Goal: Check status: Check status

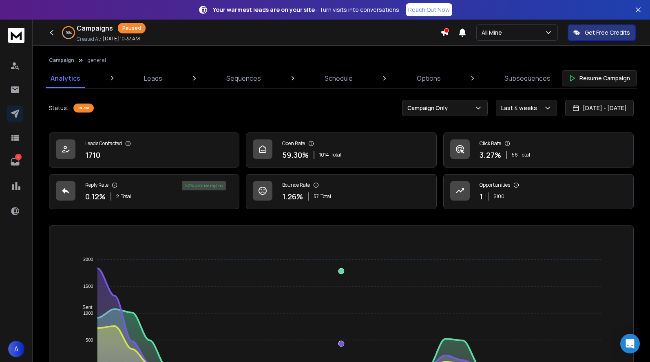
click at [213, 111] on div "Status: Paused Resume Campaign Campaign Only Last 4 weeks [DATE] - [DATE]" at bounding box center [341, 108] width 585 height 16
click at [49, 32] on icon at bounding box center [51, 32] width 7 height 7
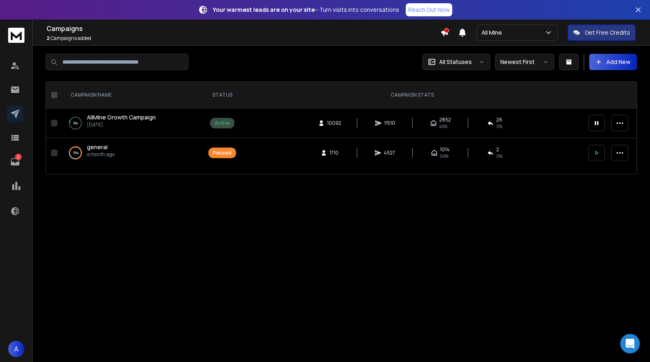
click at [154, 152] on div "70 % general a month ago" at bounding box center [132, 153] width 126 height 20
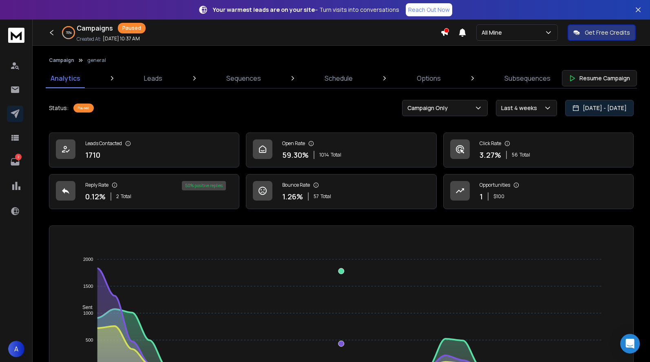
click at [567, 109] on button "[DATE] - [DATE]" at bounding box center [599, 108] width 69 height 16
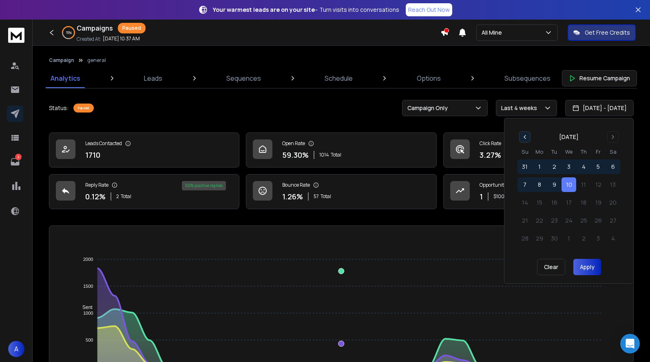
click at [527, 139] on icon "Go to previous month" at bounding box center [525, 137] width 7 height 7
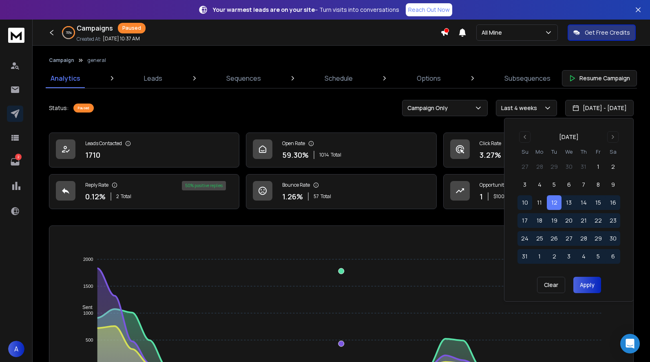
click at [526, 201] on button "10" at bounding box center [525, 202] width 15 height 15
click at [617, 204] on button "16" at bounding box center [613, 202] width 15 height 15
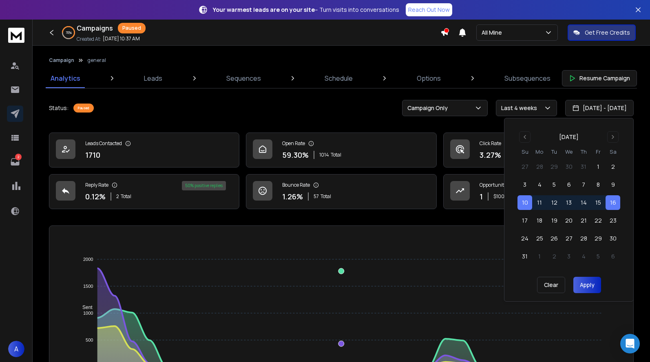
click at [589, 288] on button "Apply" at bounding box center [587, 285] width 28 height 16
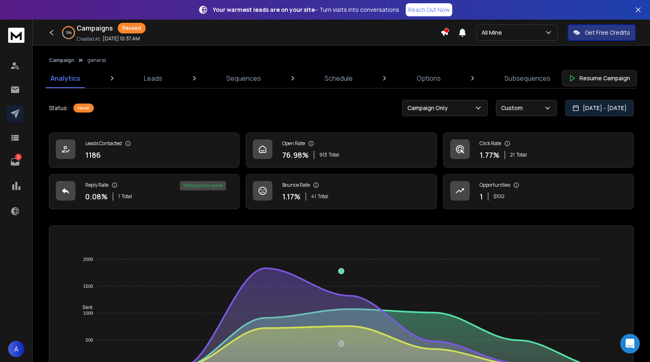
click at [566, 108] on button "[DATE] - [DATE]" at bounding box center [599, 108] width 69 height 16
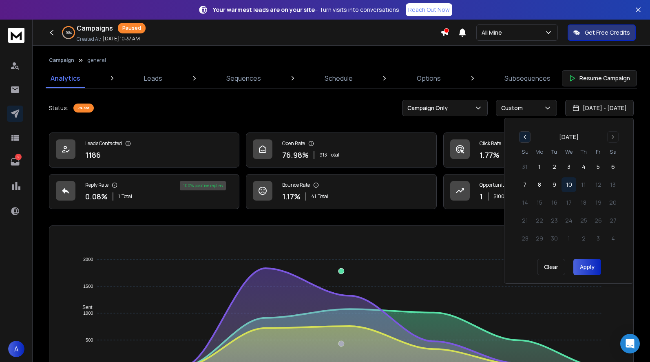
click at [527, 136] on icon "Go to previous month" at bounding box center [525, 137] width 7 height 7
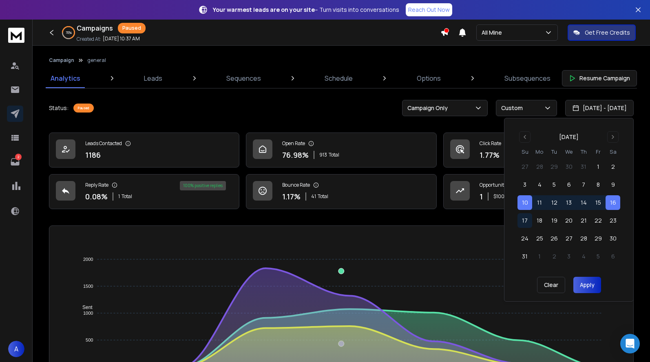
click at [525, 222] on button "17" at bounding box center [525, 220] width 15 height 15
click at [607, 220] on button "23" at bounding box center [613, 220] width 15 height 15
click at [523, 219] on button "17" at bounding box center [525, 220] width 15 height 15
click at [611, 219] on button "23" at bounding box center [613, 220] width 15 height 15
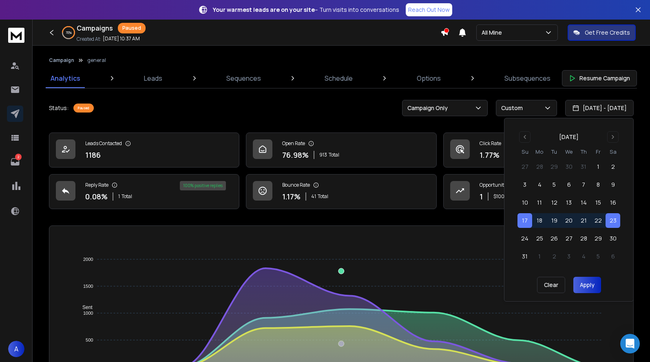
click at [589, 290] on button "Apply" at bounding box center [587, 285] width 28 height 16
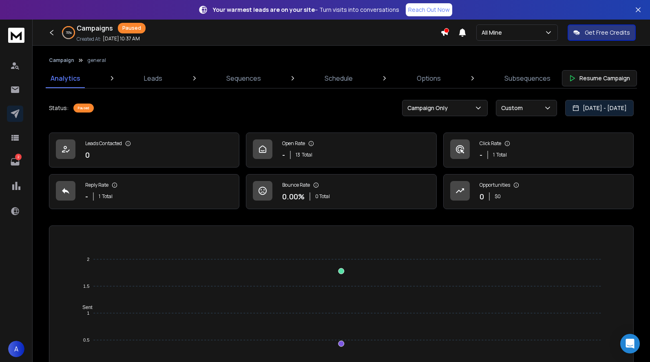
click at [566, 109] on button "[DATE] - [DATE]" at bounding box center [599, 108] width 69 height 16
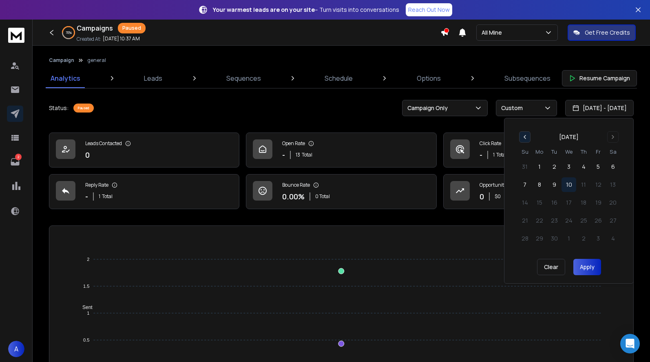
click at [527, 139] on icon "Go to previous month" at bounding box center [525, 137] width 7 height 7
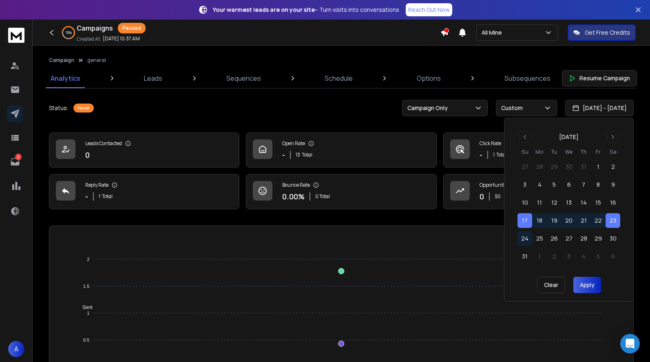
click at [522, 240] on button "24" at bounding box center [525, 238] width 15 height 15
click at [615, 241] on button "30" at bounding box center [613, 238] width 15 height 15
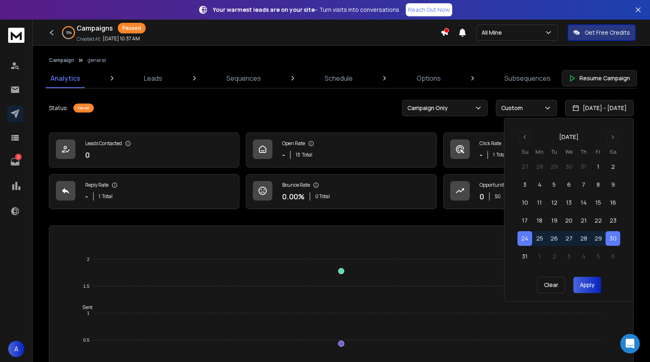
click at [591, 285] on button "Apply" at bounding box center [587, 285] width 28 height 16
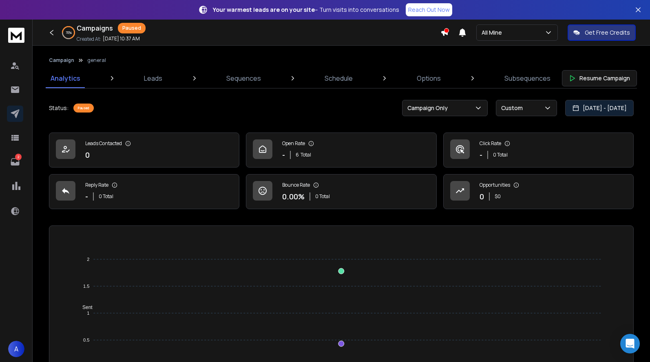
click at [580, 108] on button "[DATE] - [DATE]" at bounding box center [599, 108] width 69 height 16
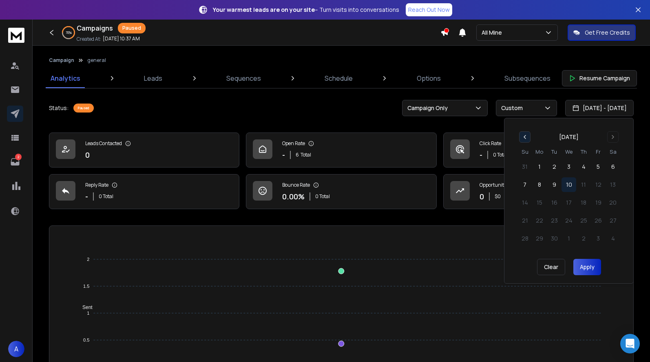
click at [525, 137] on icon "Go to previous month" at bounding box center [525, 137] width 7 height 7
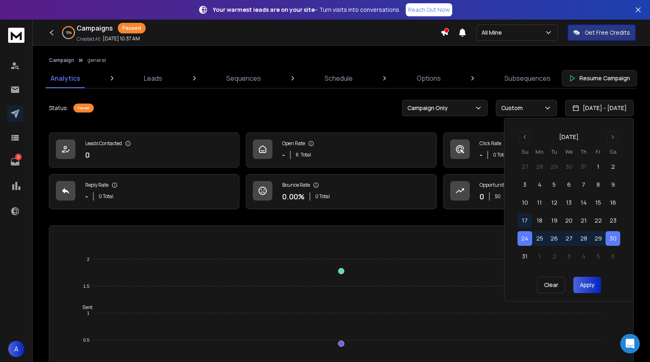
click at [527, 221] on button "17" at bounding box center [525, 220] width 15 height 15
click at [526, 221] on button "17" at bounding box center [525, 220] width 15 height 15
click at [613, 222] on button "23" at bounding box center [613, 220] width 15 height 15
click at [520, 219] on button "17" at bounding box center [525, 220] width 15 height 15
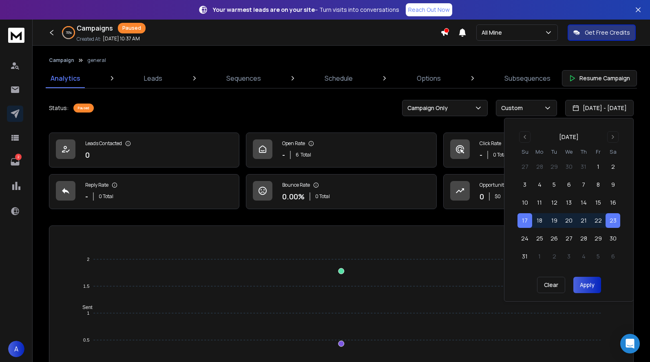
click at [586, 282] on button "Apply" at bounding box center [587, 285] width 28 height 16
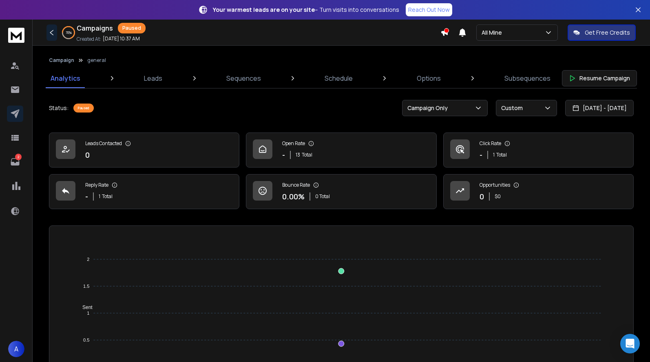
click at [55, 35] on button at bounding box center [51, 32] width 11 height 16
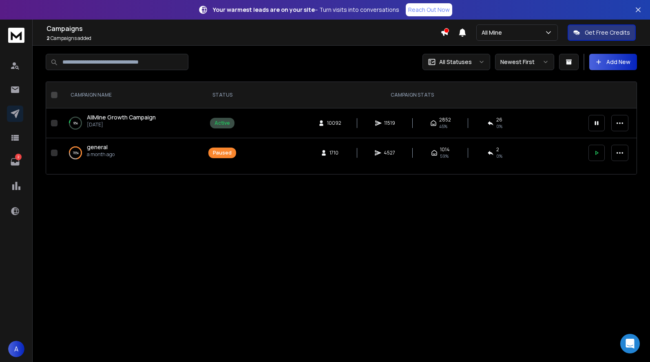
click at [120, 111] on td "9 % AllMine Growth Campaign [DATE]" at bounding box center [132, 123] width 143 height 30
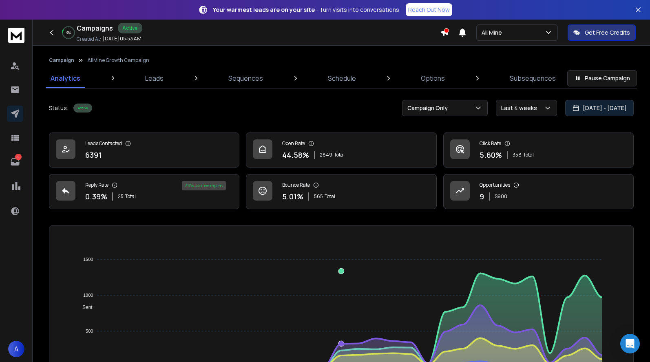
click at [577, 107] on button "[DATE] - [DATE]" at bounding box center [599, 108] width 69 height 16
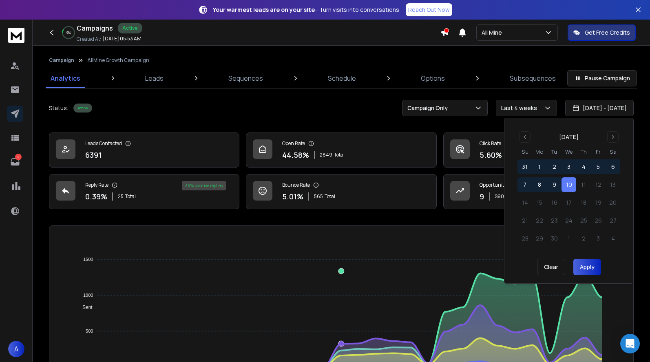
click at [525, 131] on div "[DATE] Su Mo Tu We Th Fr Sa 31 1 2 3 4 5 6 7 8 9 10 11 12 13 14 15 16 17 18 19 …" at bounding box center [569, 188] width 113 height 124
click at [525, 135] on icon "Go to previous month" at bounding box center [525, 137] width 7 height 7
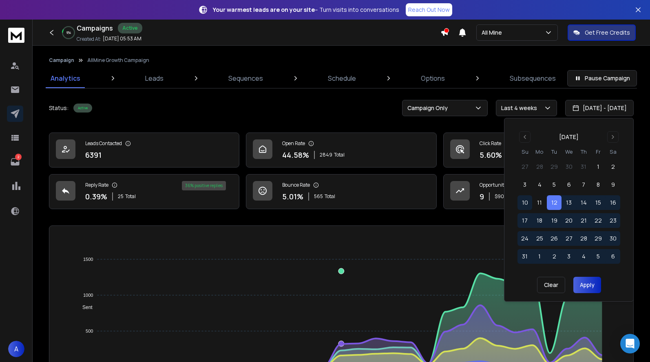
click at [527, 203] on button "10" at bounding box center [525, 202] width 15 height 15
click at [613, 204] on button "16" at bounding box center [613, 202] width 15 height 15
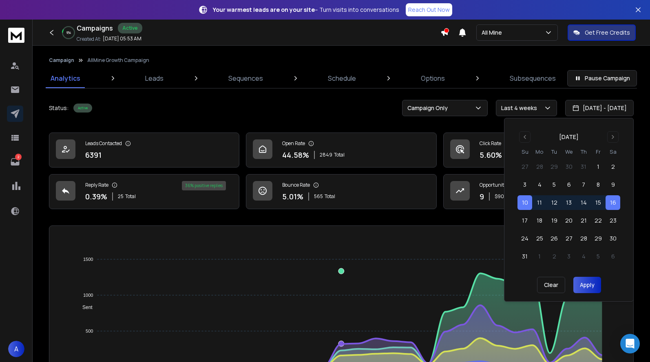
click at [589, 290] on button "Apply" at bounding box center [587, 285] width 28 height 16
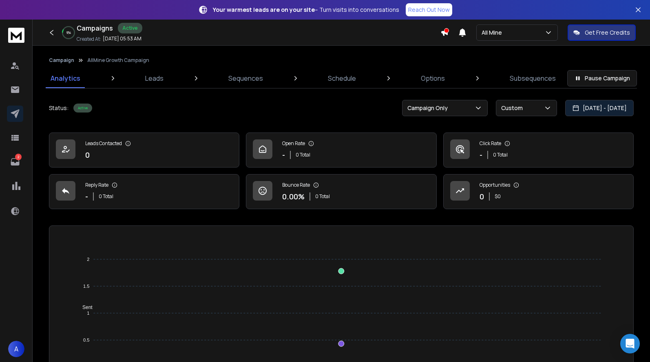
click at [584, 107] on button "[DATE] - [DATE]" at bounding box center [599, 108] width 69 height 16
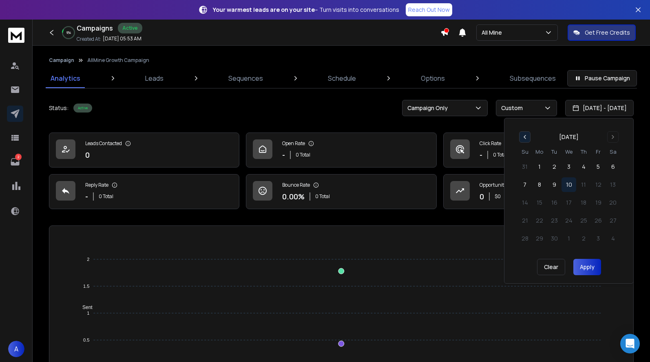
click at [528, 137] on icon "Go to previous month" at bounding box center [525, 137] width 7 height 7
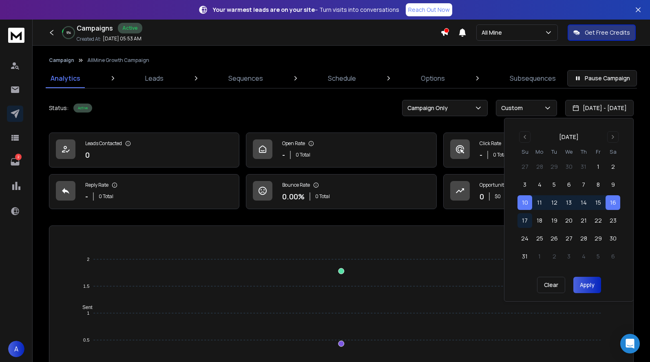
click at [526, 225] on button "17" at bounding box center [525, 220] width 15 height 15
click at [525, 219] on button "17" at bounding box center [525, 220] width 15 height 15
click at [617, 221] on button "23" at bounding box center [613, 220] width 15 height 15
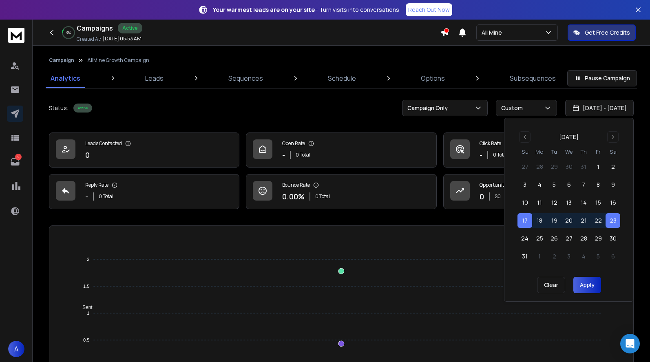
click at [587, 281] on button "Apply" at bounding box center [587, 285] width 28 height 16
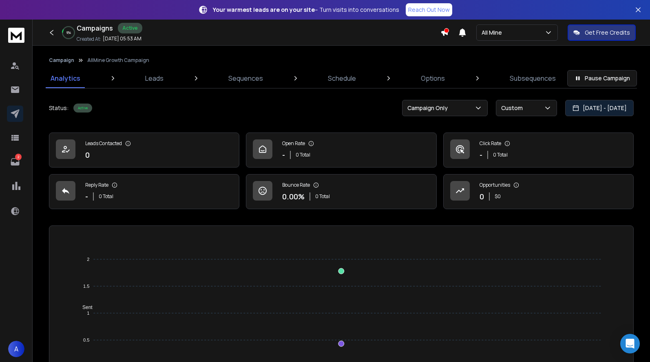
click at [571, 107] on button "[DATE] - [DATE]" at bounding box center [599, 108] width 69 height 16
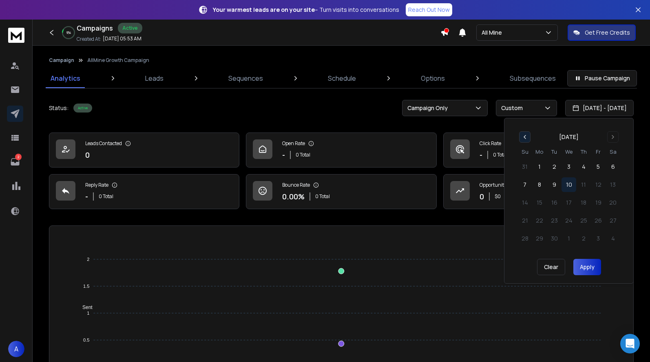
click at [527, 134] on icon "Go to previous month" at bounding box center [525, 137] width 7 height 7
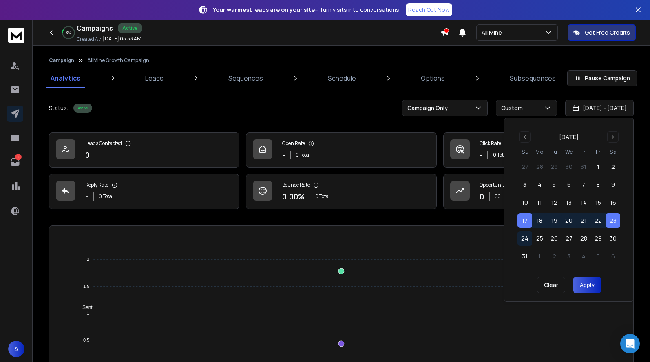
click at [518, 238] on button "24" at bounding box center [525, 238] width 15 height 15
click at [522, 239] on button "24" at bounding box center [525, 238] width 15 height 15
click at [613, 238] on button "30" at bounding box center [613, 238] width 15 height 15
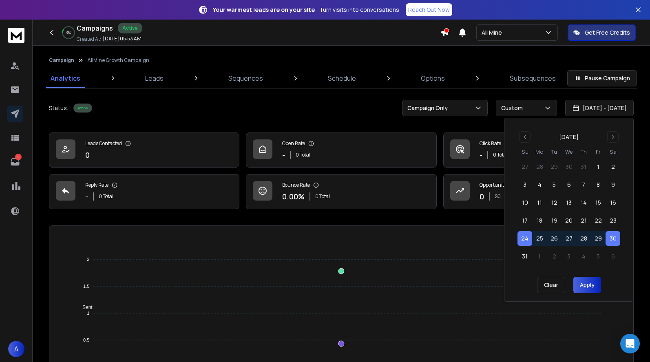
click at [593, 286] on button "Apply" at bounding box center [587, 285] width 28 height 16
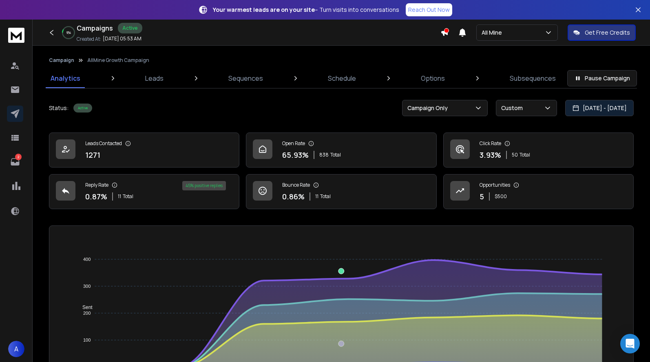
click at [571, 112] on button "[DATE] - [DATE]" at bounding box center [599, 108] width 69 height 16
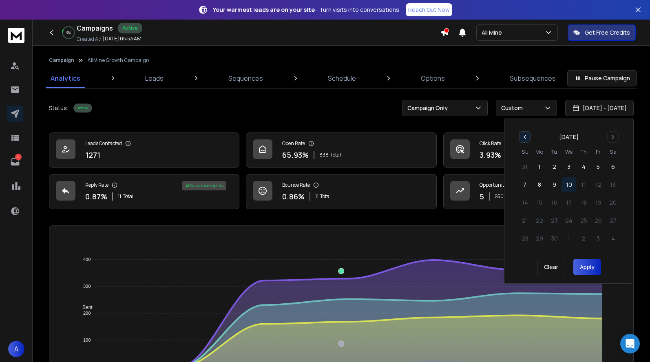
click at [527, 140] on icon "Go to previous month" at bounding box center [525, 137] width 7 height 7
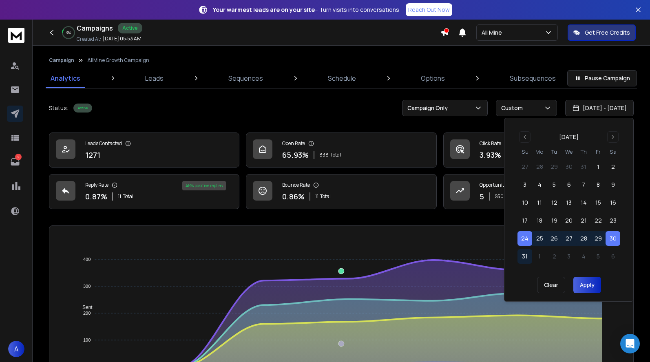
click at [522, 257] on button "31" at bounding box center [525, 256] width 15 height 15
click at [616, 136] on button "Go to next month" at bounding box center [612, 136] width 11 height 11
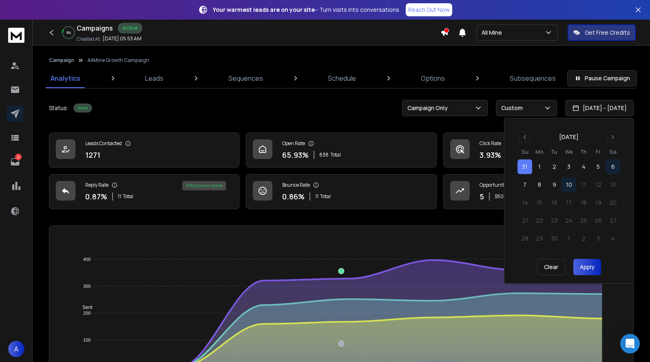
click at [612, 168] on button "6" at bounding box center [613, 166] width 15 height 15
click at [524, 138] on icon "Go to previous month" at bounding box center [525, 137] width 7 height 7
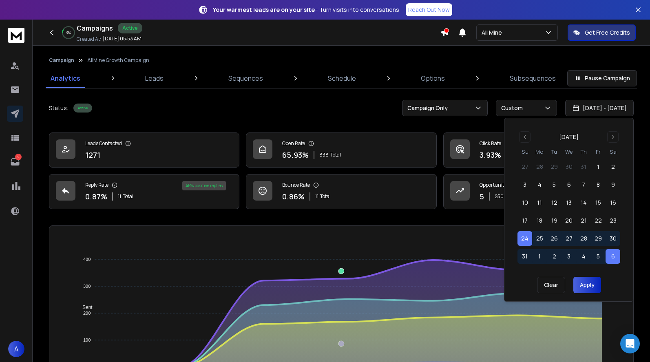
click at [524, 250] on button "31" at bounding box center [525, 256] width 15 height 15
click at [530, 252] on button "31" at bounding box center [525, 256] width 15 height 15
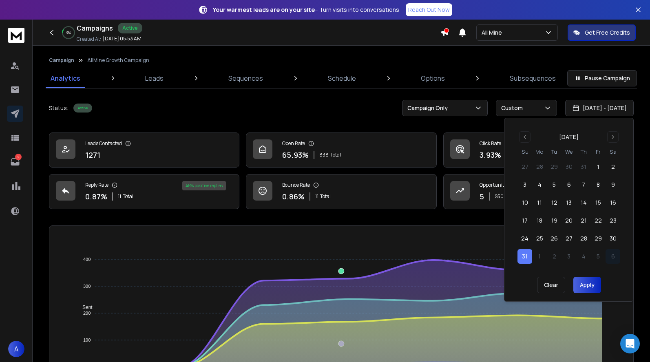
click at [611, 256] on button "6" at bounding box center [613, 256] width 15 height 15
click at [590, 287] on button "Apply" at bounding box center [587, 285] width 28 height 16
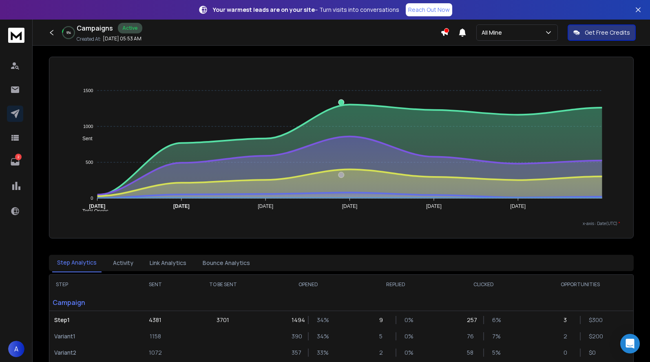
scroll to position [251, 0]
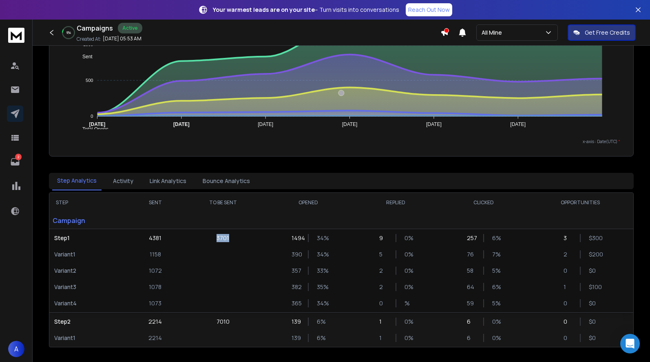
drag, startPoint x: 216, startPoint y: 238, endPoint x: 232, endPoint y: 238, distance: 16.3
click at [232, 238] on div "3701" at bounding box center [223, 238] width 73 height 8
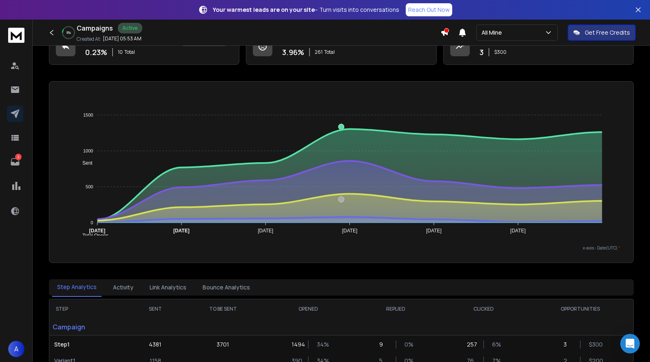
scroll to position [0, 0]
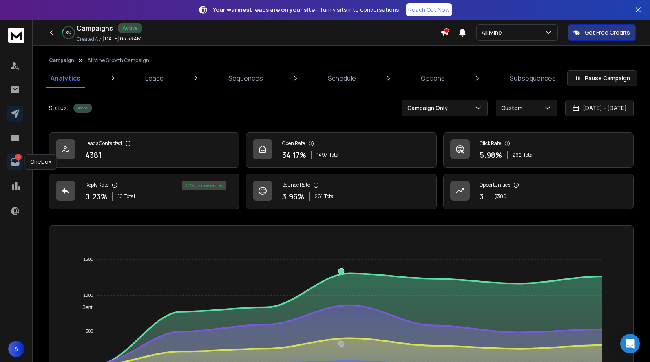
click at [16, 162] on icon at bounding box center [15, 161] width 9 height 7
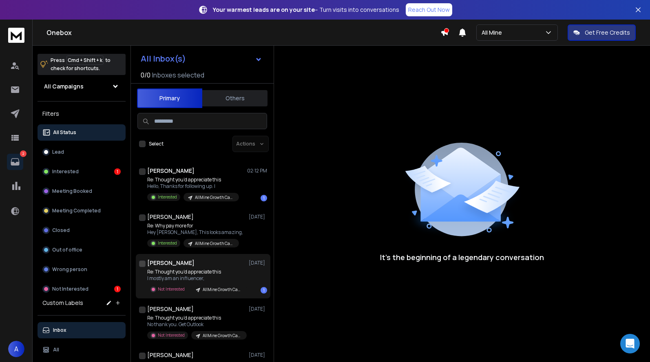
click at [252, 277] on div "Re: Thought you’d appreciate this I mostly am an influencer, Not Interested All…" at bounding box center [207, 281] width 120 height 25
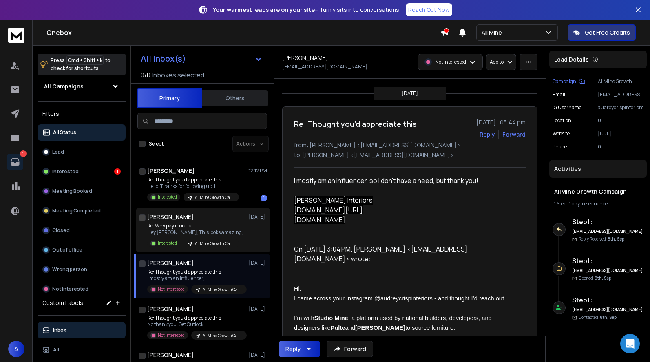
click at [251, 237] on div "Re: Why pay more for Hey [PERSON_NAME], This looks amazing, Interested AllMine …" at bounding box center [207, 235] width 120 height 25
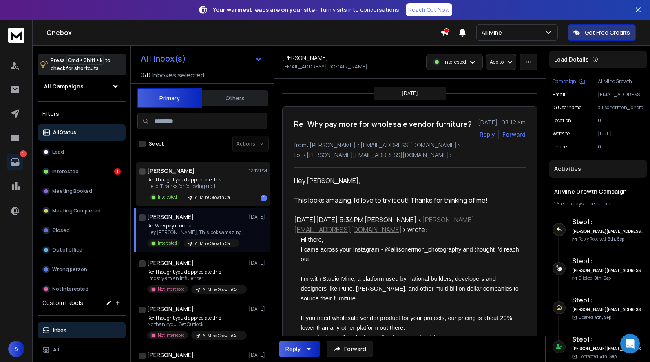
click at [253, 180] on div "Re: Thought you’d appreciate this Hello, Thanks for following up. I Interested …" at bounding box center [207, 189] width 120 height 25
